Goal: Communication & Community: Share content

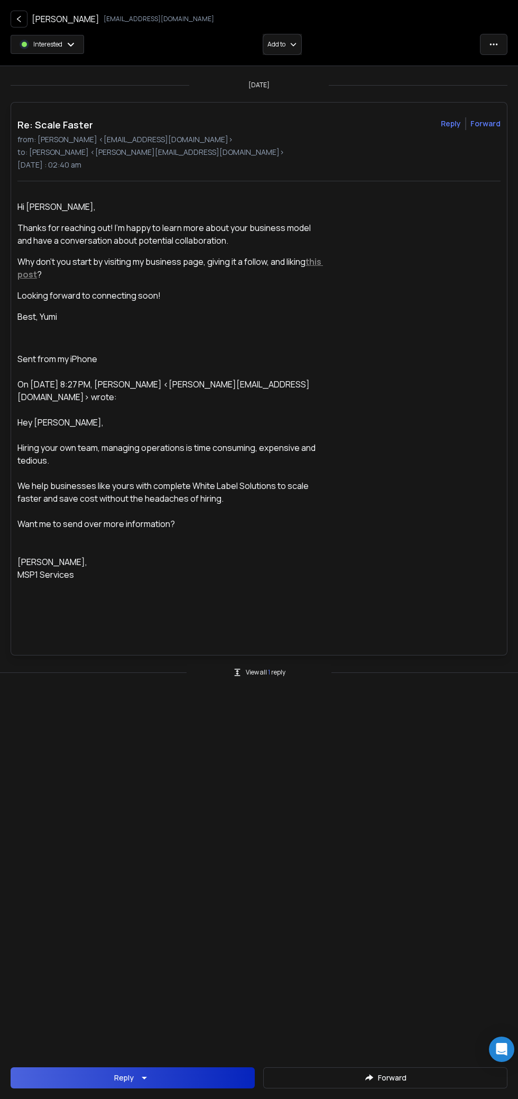
click at [491, 37] on button "button" at bounding box center [493, 44] width 27 height 21
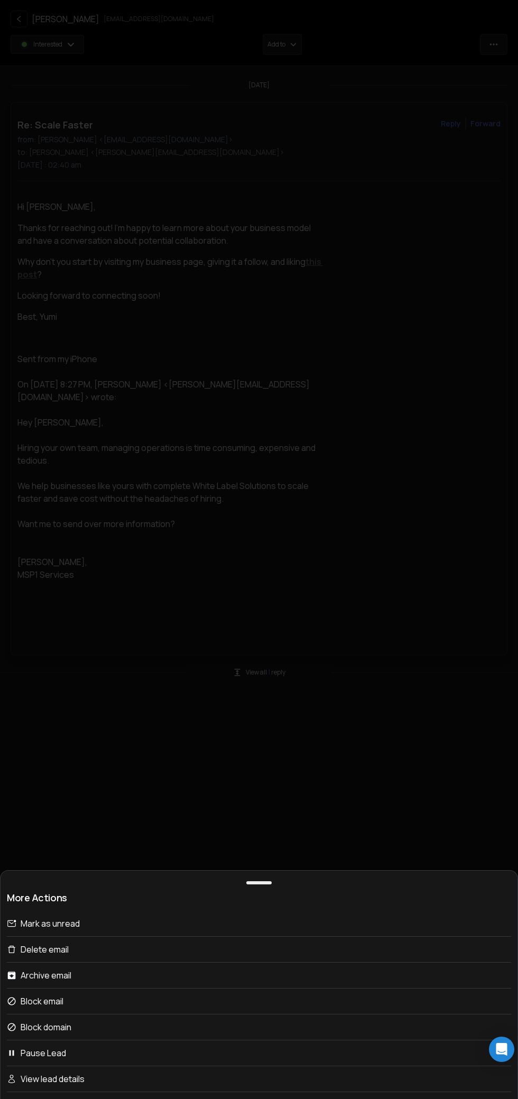
click at [147, 1082] on div "View lead details" at bounding box center [259, 1078] width 504 height 13
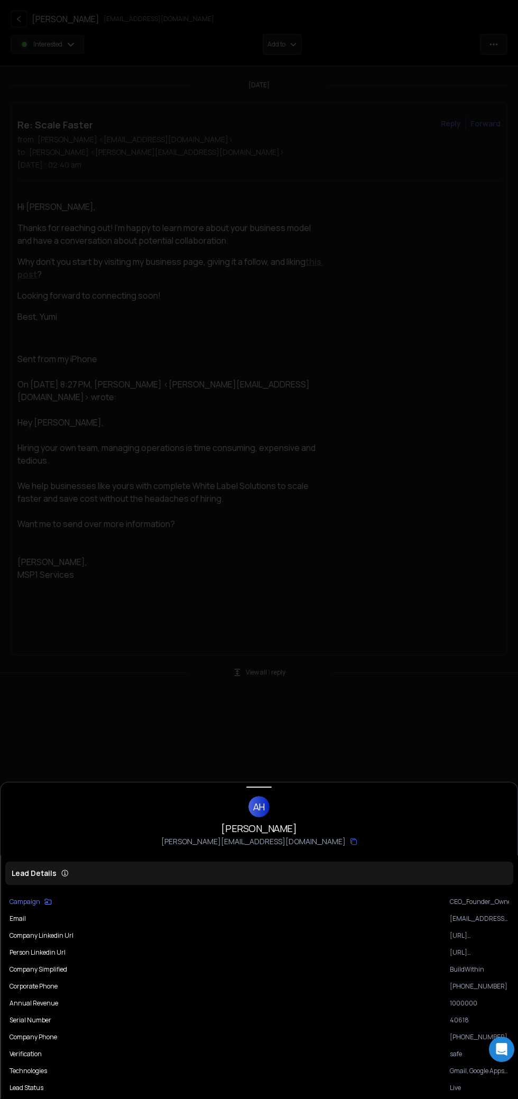
click at [488, 936] on p "[URL][DOMAIN_NAME]" at bounding box center [479, 935] width 59 height 8
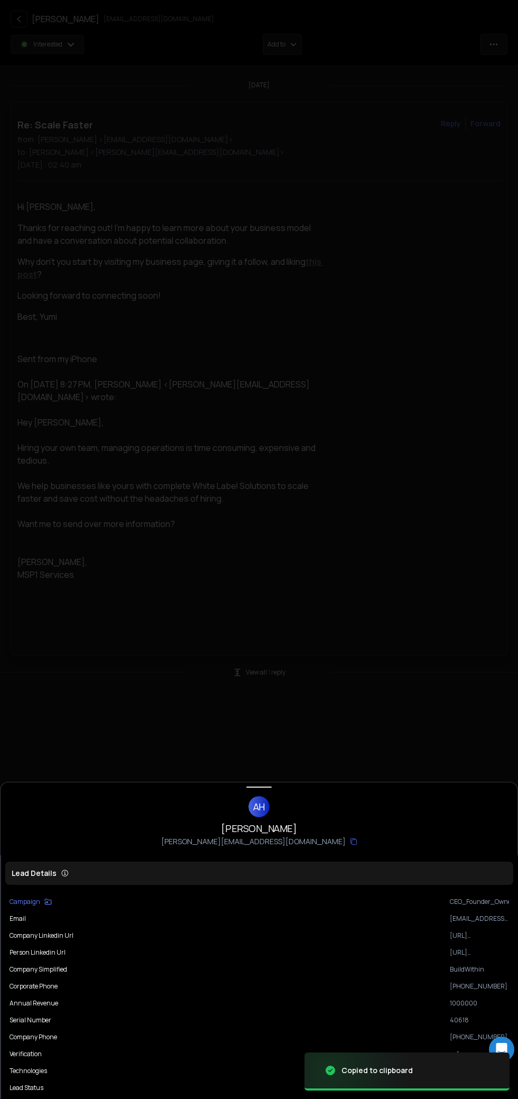
click at [487, 933] on p "[URL][DOMAIN_NAME]" at bounding box center [479, 935] width 59 height 8
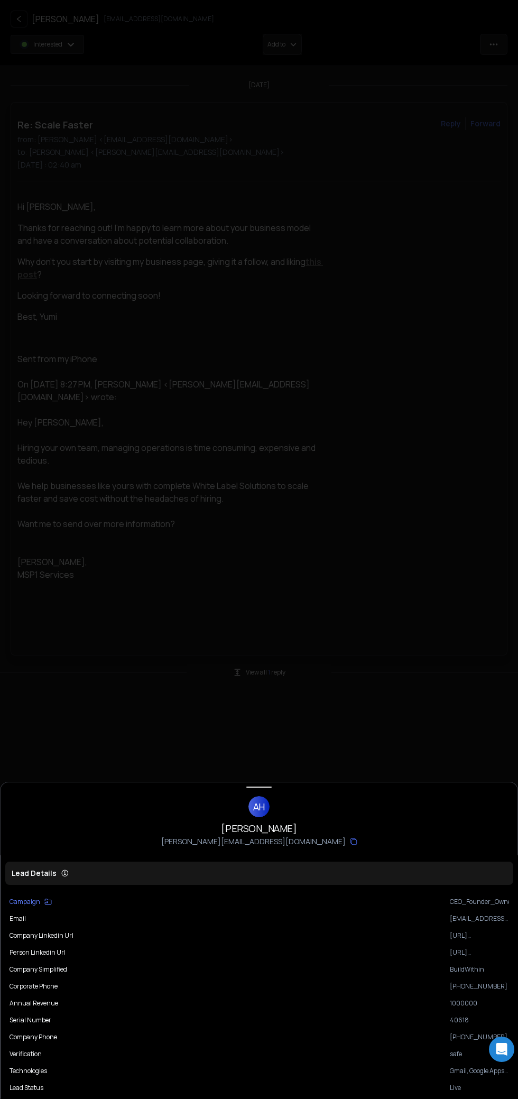
click at [486, 953] on p "[URL][DOMAIN_NAME]" at bounding box center [479, 952] width 59 height 8
click at [419, 613] on div at bounding box center [259, 549] width 518 height 1099
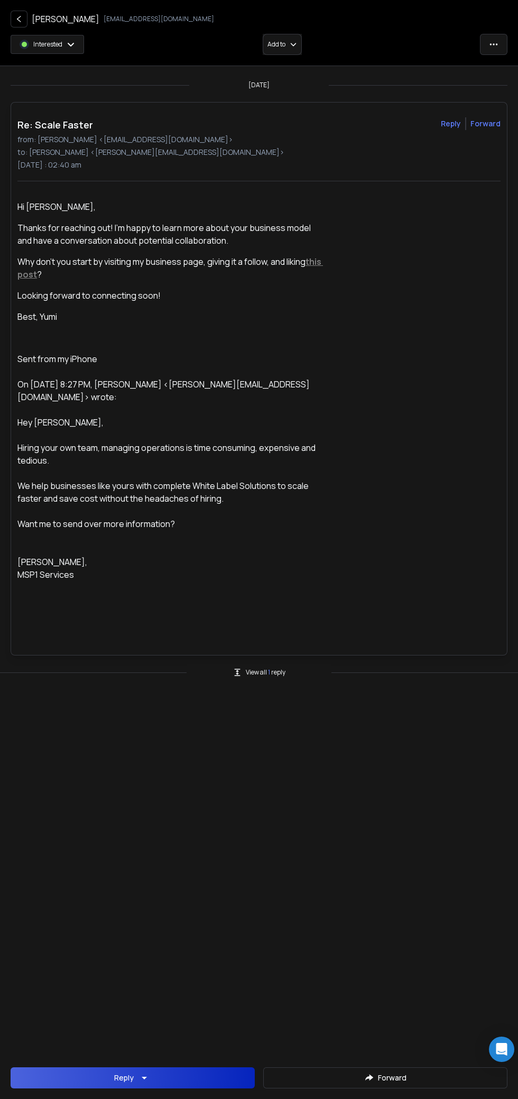
click at [500, 1049] on icon "Open Intercom Messenger" at bounding box center [501, 1049] width 11 height 13
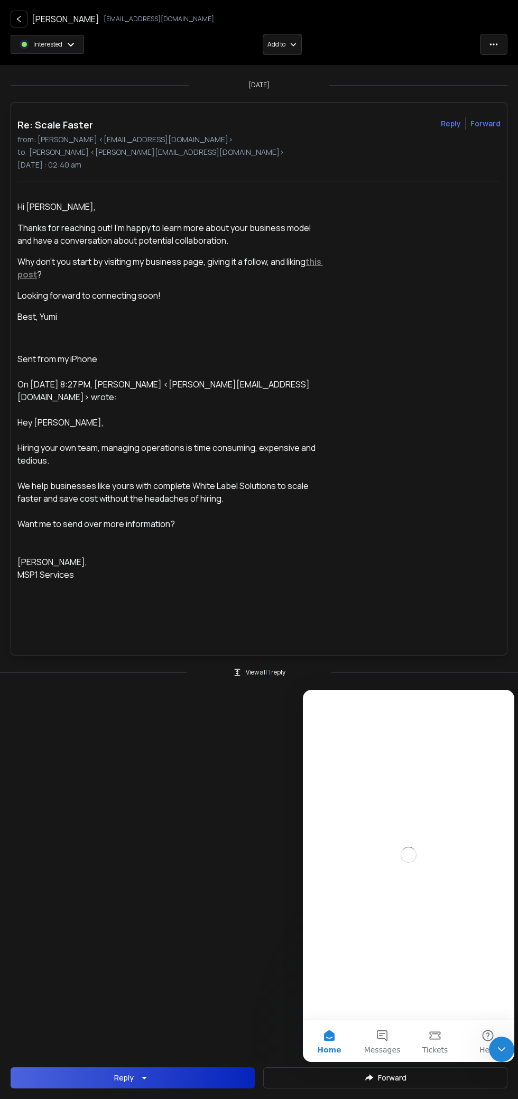
click at [494, 1043] on div "Close Intercom Messenger" at bounding box center [501, 1048] width 25 height 25
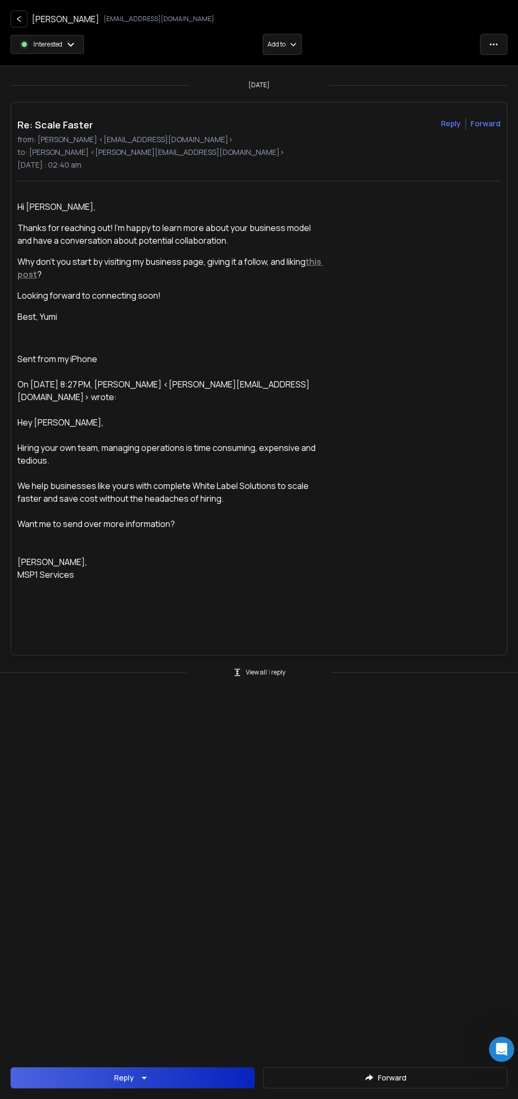
click at [494, 44] on icon "button" at bounding box center [494, 44] width 8 height 2
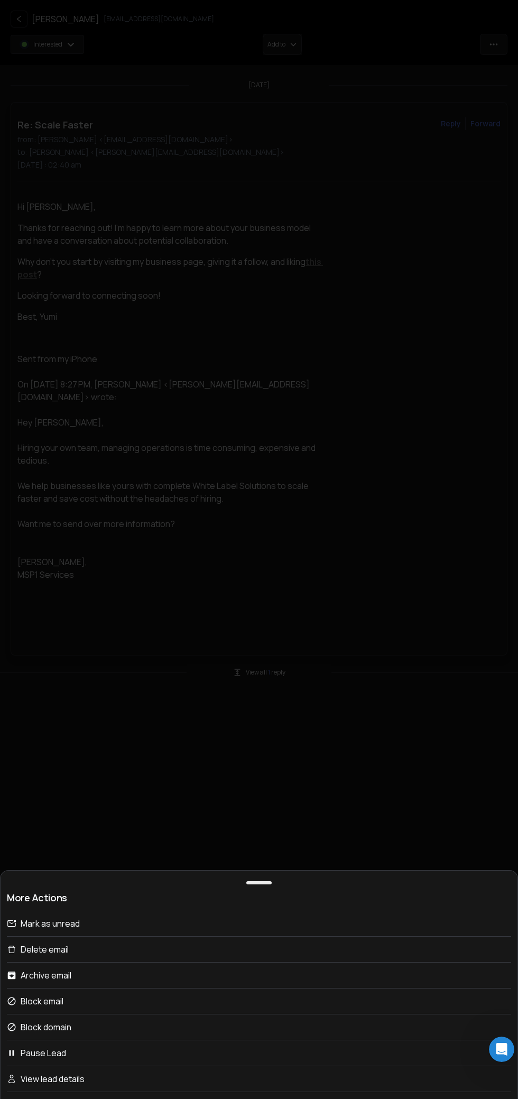
click at [113, 1083] on div "View lead details" at bounding box center [259, 1078] width 504 height 13
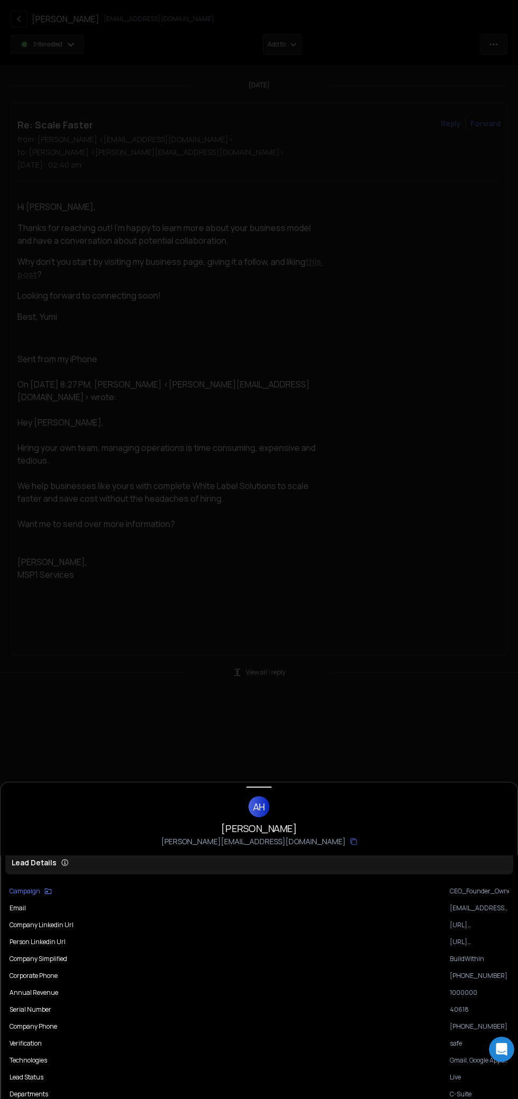
scroll to position [8, 0]
click at [416, 624] on div at bounding box center [259, 549] width 518 height 1099
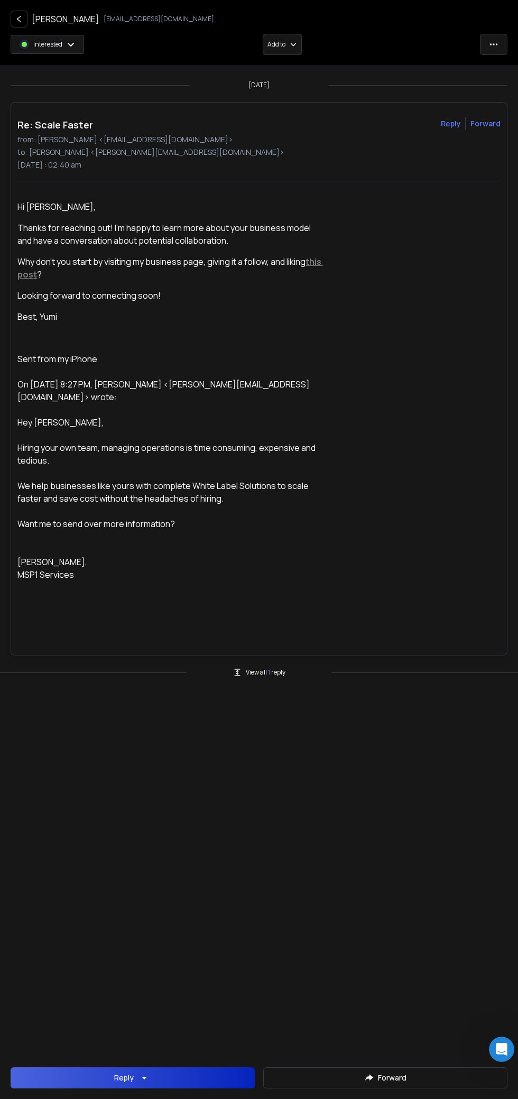
click at [61, 274] on b "this post" at bounding box center [169, 268] width 305 height 24
click at [491, 124] on div "Forward" at bounding box center [485, 123] width 30 height 11
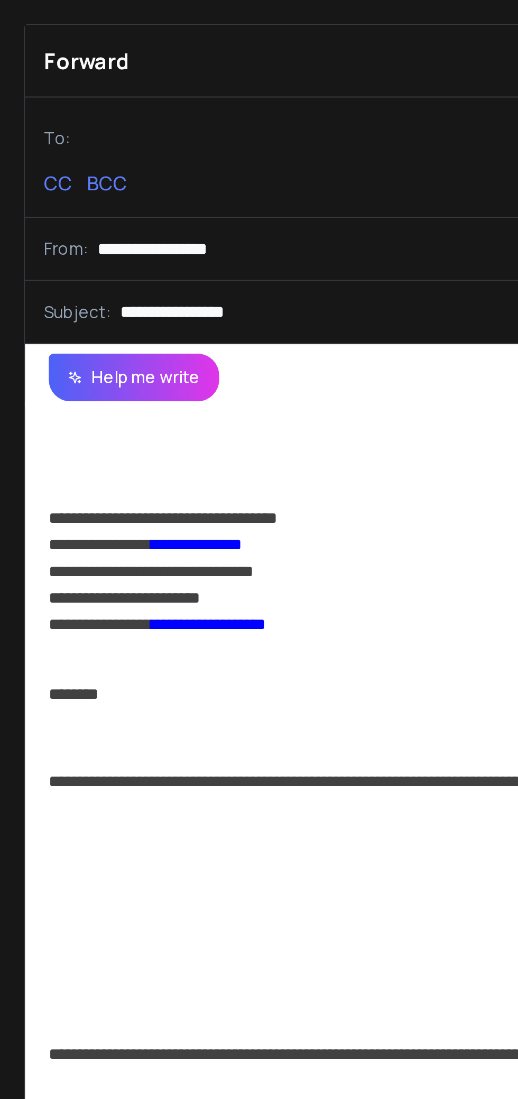
click at [109, 65] on input at bounding box center [72, 61] width 74 height 19
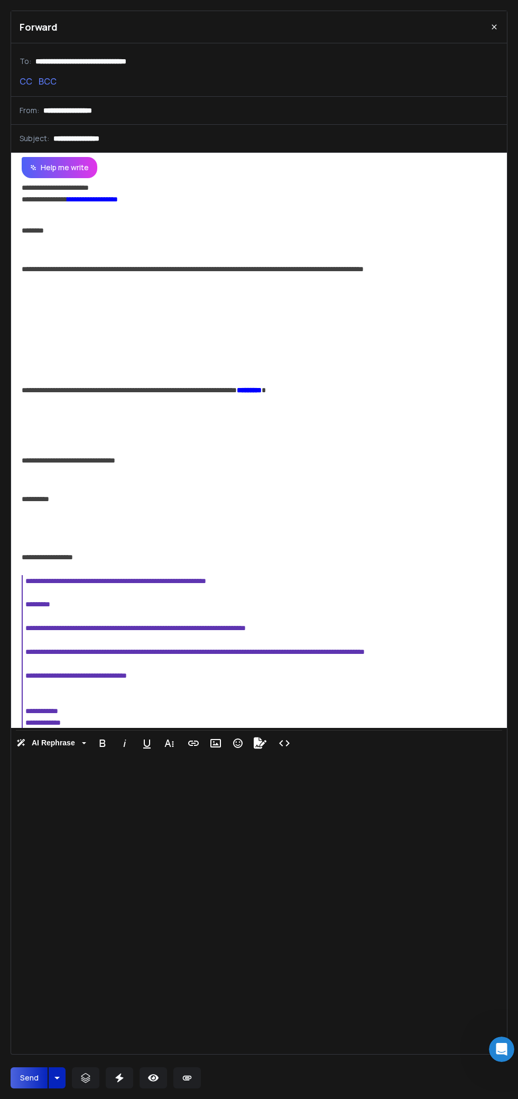
scroll to position [0, 0]
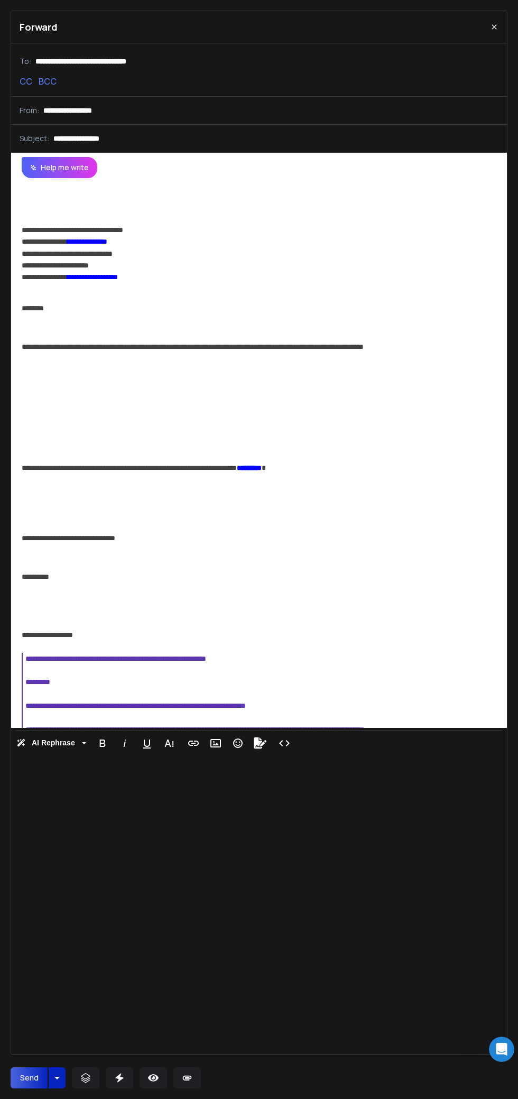
type input "**********"
click at [30, 1078] on button "Send" at bounding box center [29, 1077] width 37 height 21
click at [24, 1065] on div "**********" at bounding box center [259, 550] width 497 height 1078
